Goal: Task Accomplishment & Management: Manage account settings

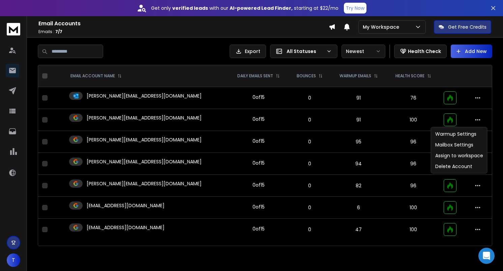
click at [477, 117] on icon at bounding box center [478, 120] width 6 height 6
click at [460, 132] on div "Warmup Settings" at bounding box center [458, 133] width 53 height 11
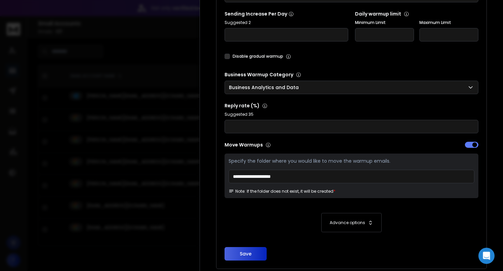
scroll to position [147, 0]
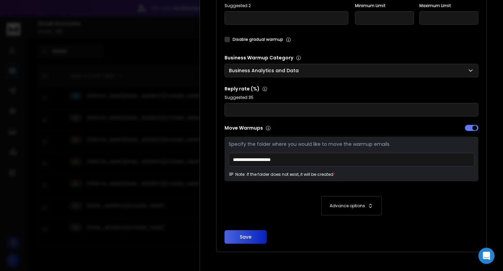
click at [349, 206] on p "Advance options" at bounding box center [347, 205] width 35 height 5
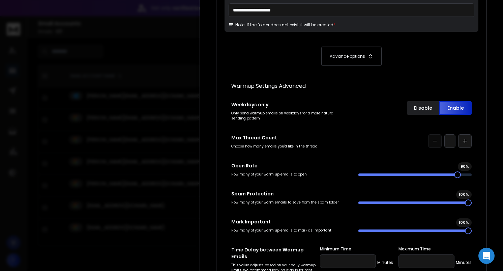
scroll to position [298, 0]
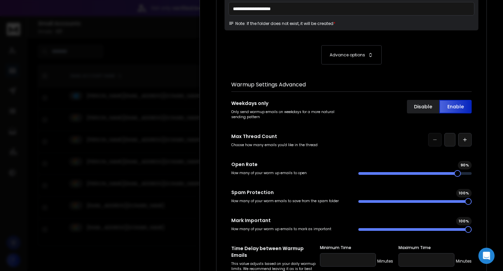
click at [429, 141] on div "*" at bounding box center [415, 139] width 114 height 13
click at [431, 142] on div "*" at bounding box center [415, 139] width 114 height 13
click at [431, 141] on div "*" at bounding box center [415, 139] width 114 height 13
drag, startPoint x: 431, startPoint y: 141, endPoint x: 442, endPoint y: 141, distance: 10.8
click at [432, 141] on div "*" at bounding box center [415, 139] width 114 height 13
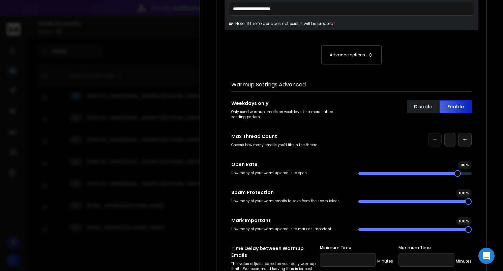
click at [447, 141] on input "*" at bounding box center [449, 139] width 11 height 13
click at [432, 142] on div "*" at bounding box center [415, 139] width 114 height 13
drag, startPoint x: 449, startPoint y: 141, endPoint x: 435, endPoint y: 140, distance: 13.8
click at [435, 140] on div "*" at bounding box center [415, 139] width 114 height 13
click at [464, 137] on icon "button" at bounding box center [464, 139] width 5 height 5
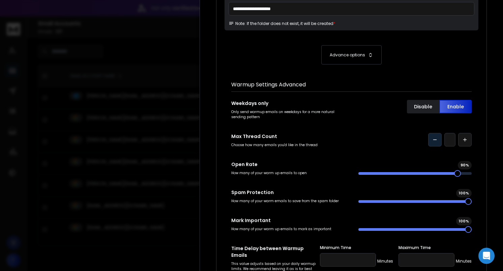
click at [432, 138] on icon "button" at bounding box center [434, 139] width 5 height 5
type input "*"
click at [428, 140] on div "*" at bounding box center [415, 139] width 114 height 13
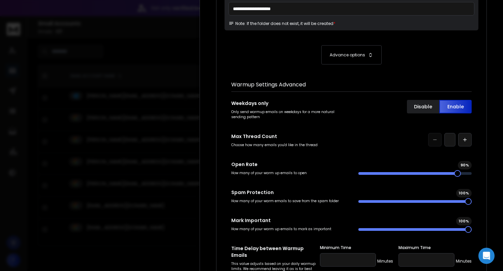
click at [429, 140] on div "*" at bounding box center [415, 139] width 114 height 13
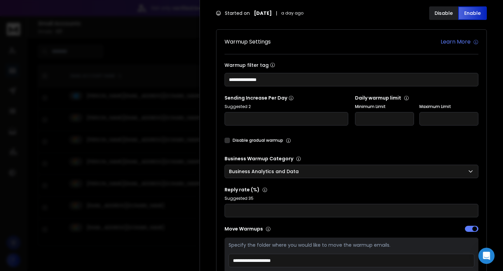
scroll to position [0, 0]
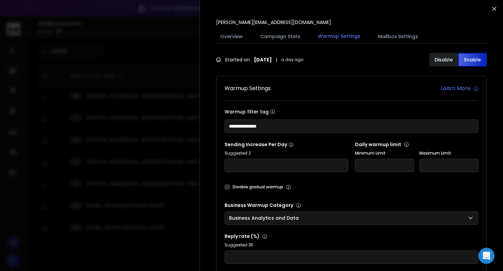
click at [491, 8] on icon "button" at bounding box center [494, 8] width 7 height 7
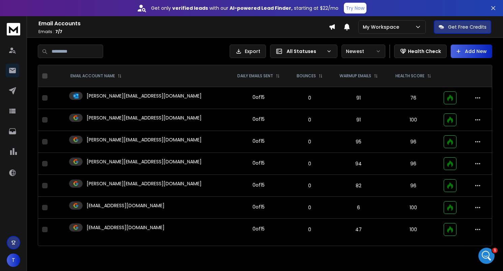
click at [143, 44] on div "Export All Statuses Newest Health Check Add New EMAIL ACCOUNT NAME DAILY EMAILS…" at bounding box center [265, 145] width 476 height 215
